Goal: Task Accomplishment & Management: Use online tool/utility

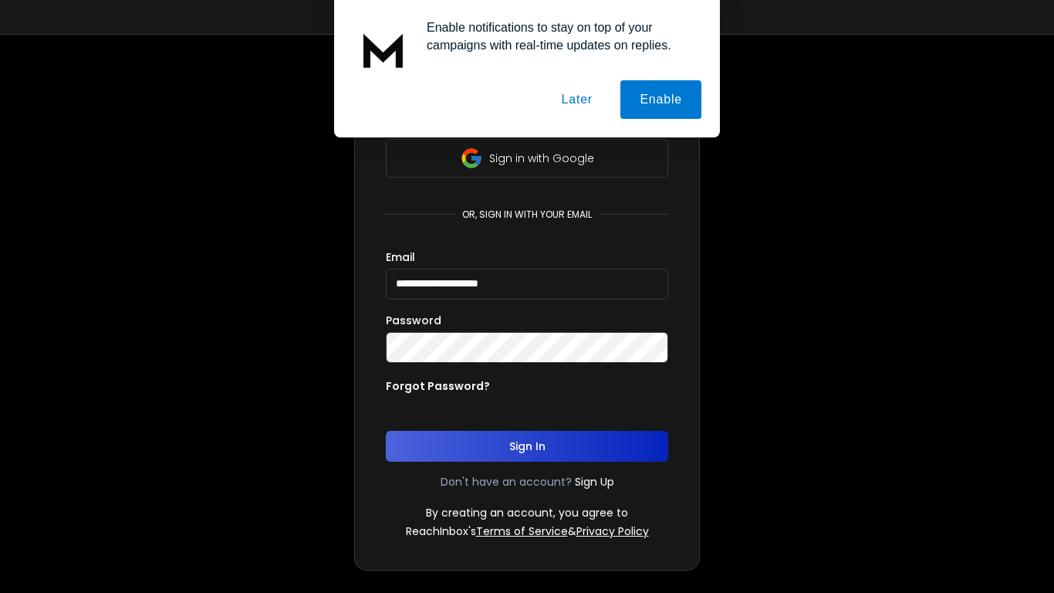
type input "**********"
click at [527, 445] on button "Sign In" at bounding box center [527, 446] width 283 height 31
